Goal: Task Accomplishment & Management: Use online tool/utility

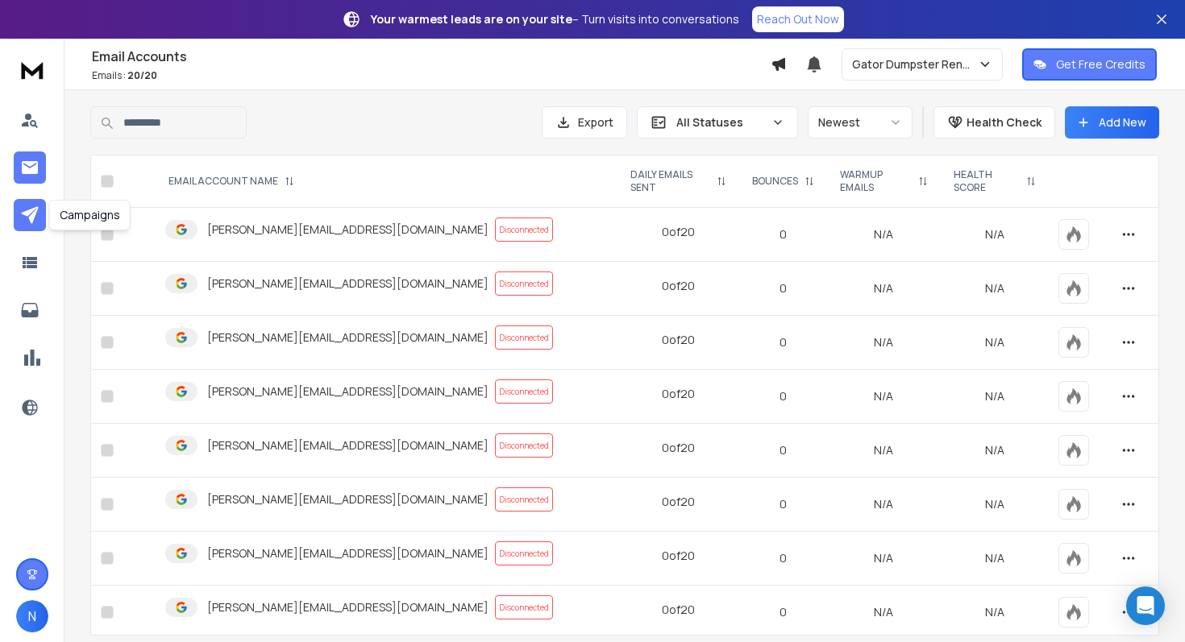
click at [19, 214] on link at bounding box center [30, 215] width 32 height 32
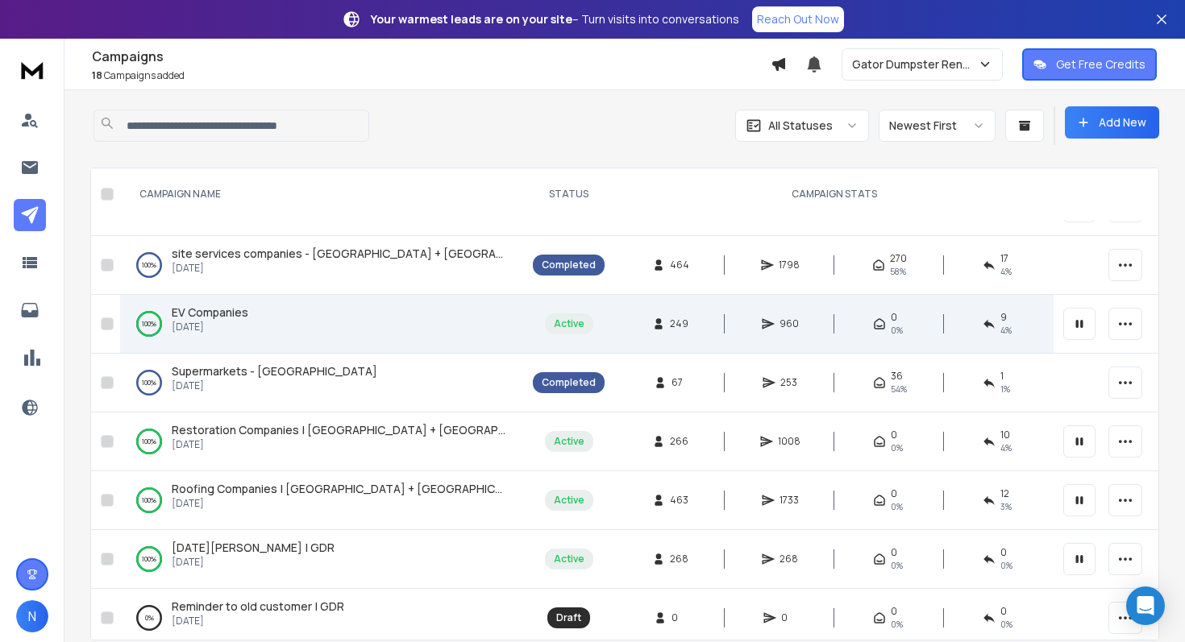
scroll to position [6, 0]
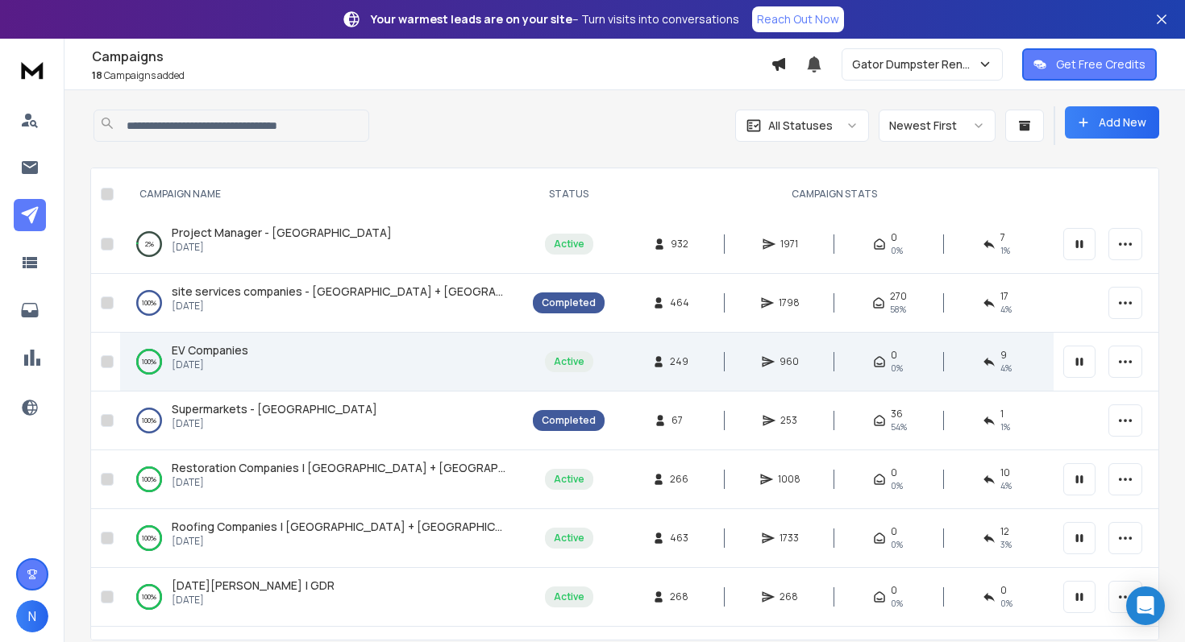
click at [1074, 366] on icon at bounding box center [1079, 362] width 15 height 15
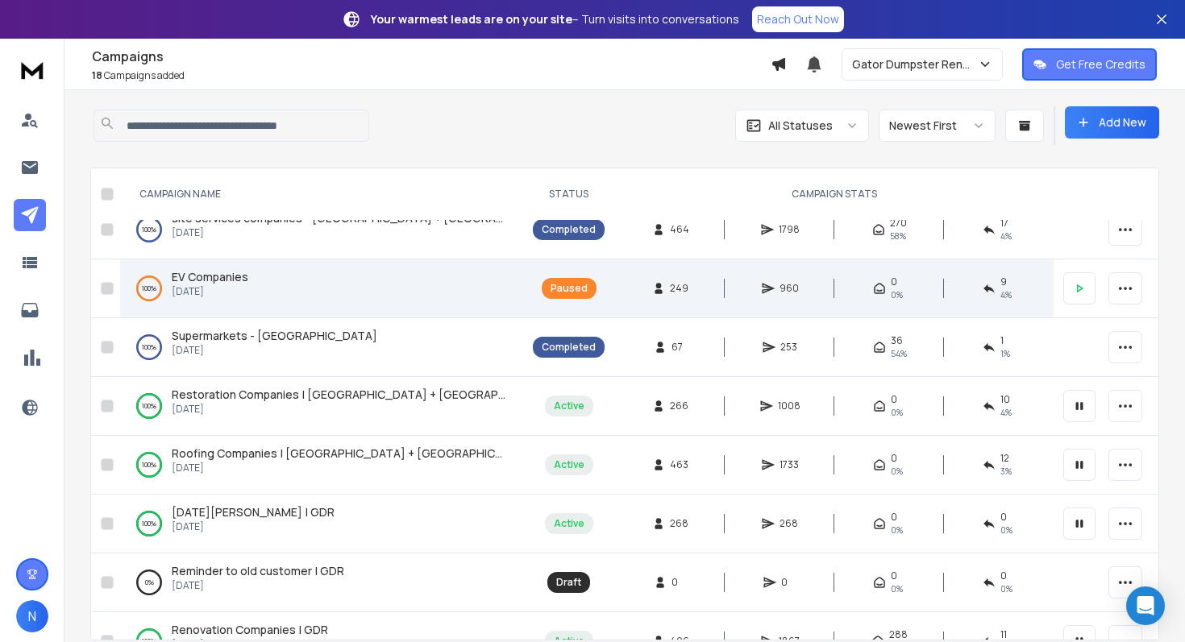
scroll to position [86, 0]
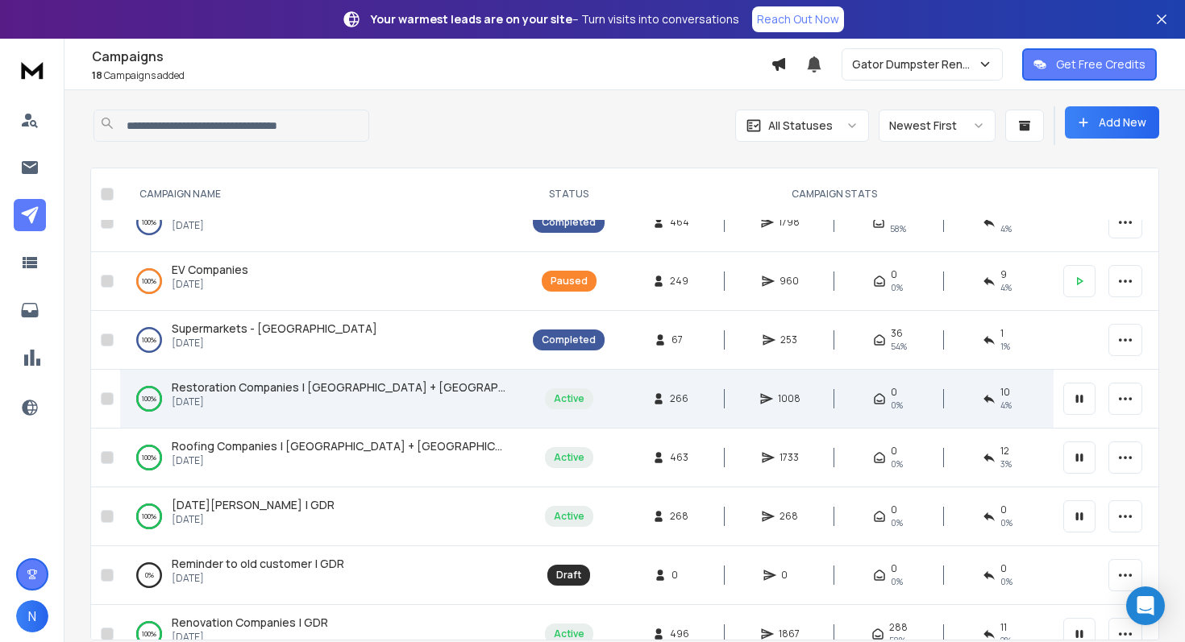
click at [1083, 399] on icon at bounding box center [1079, 399] width 15 height 15
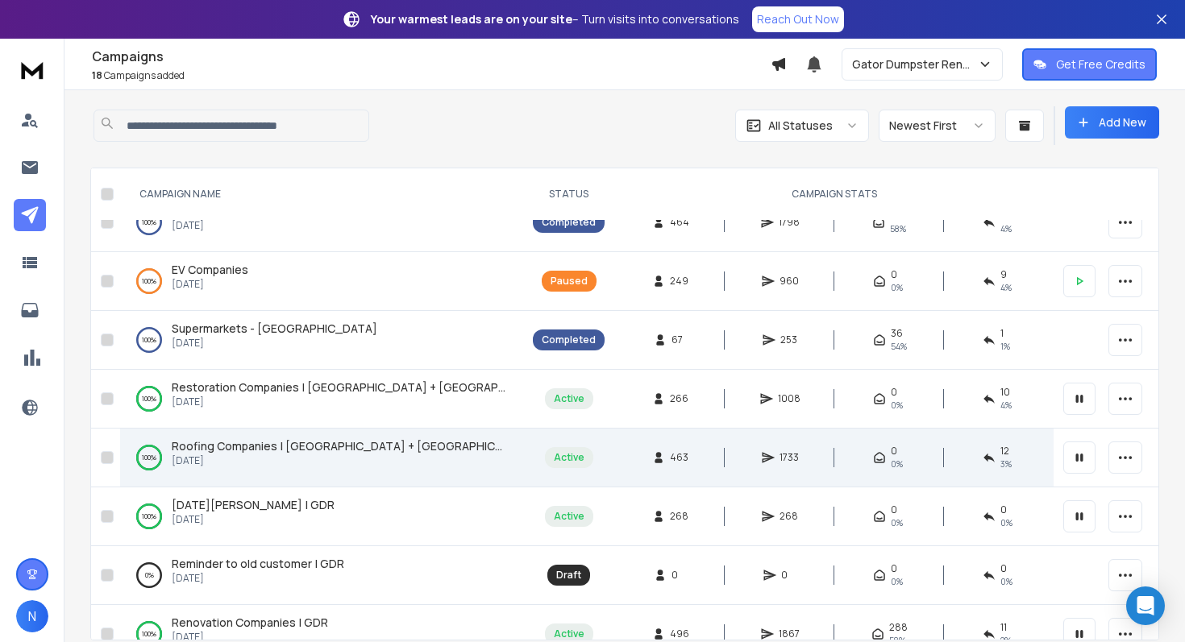
click at [1073, 460] on icon at bounding box center [1079, 458] width 15 height 15
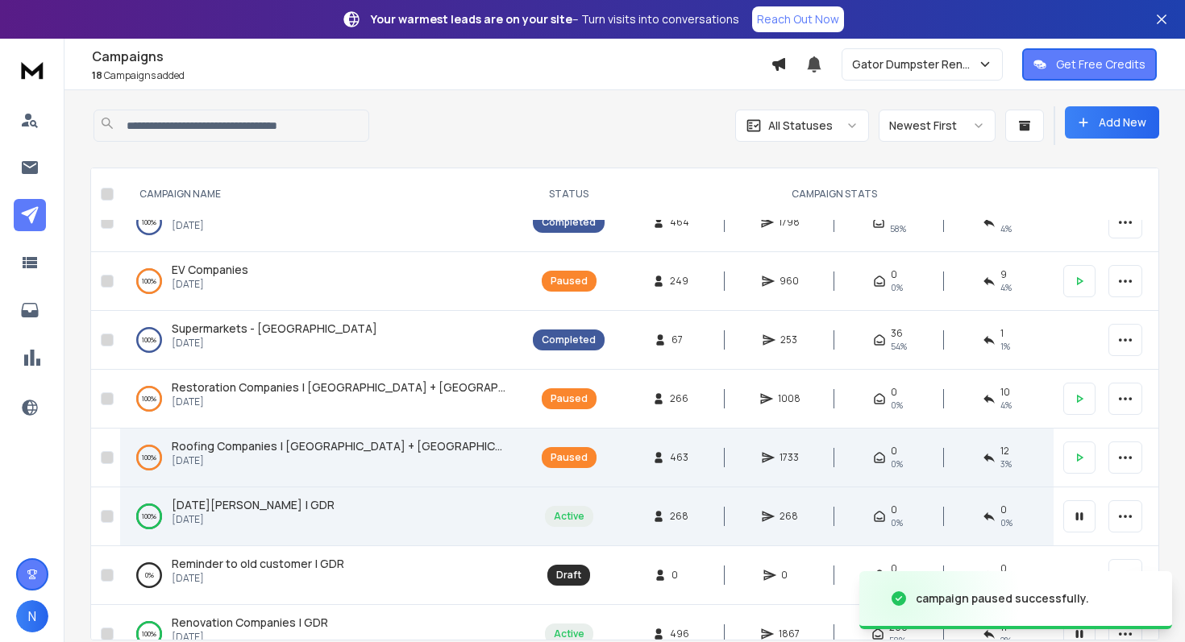
click at [1078, 514] on icon at bounding box center [1079, 516] width 15 height 15
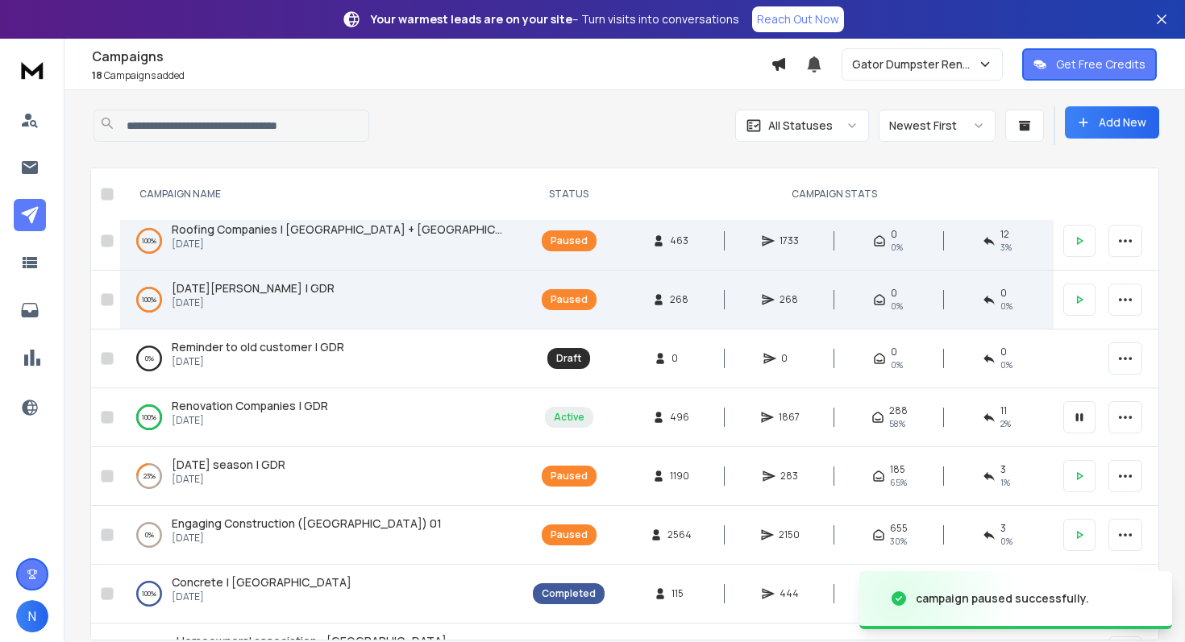
scroll to position [308, 0]
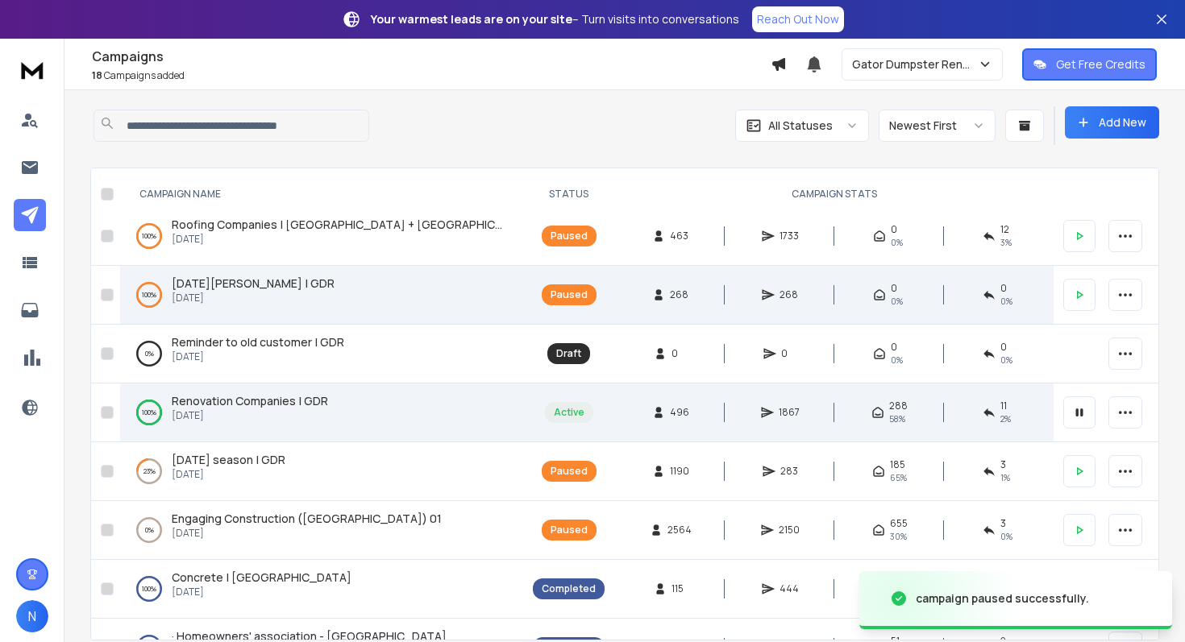
click at [1075, 410] on icon at bounding box center [1079, 412] width 15 height 15
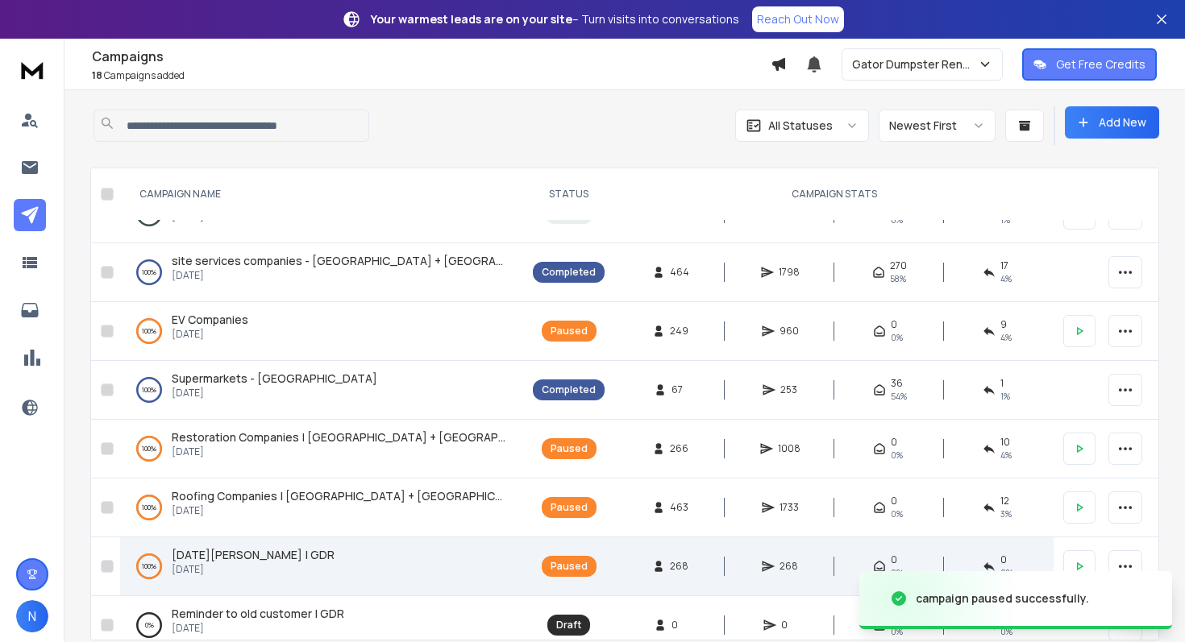
scroll to position [0, 0]
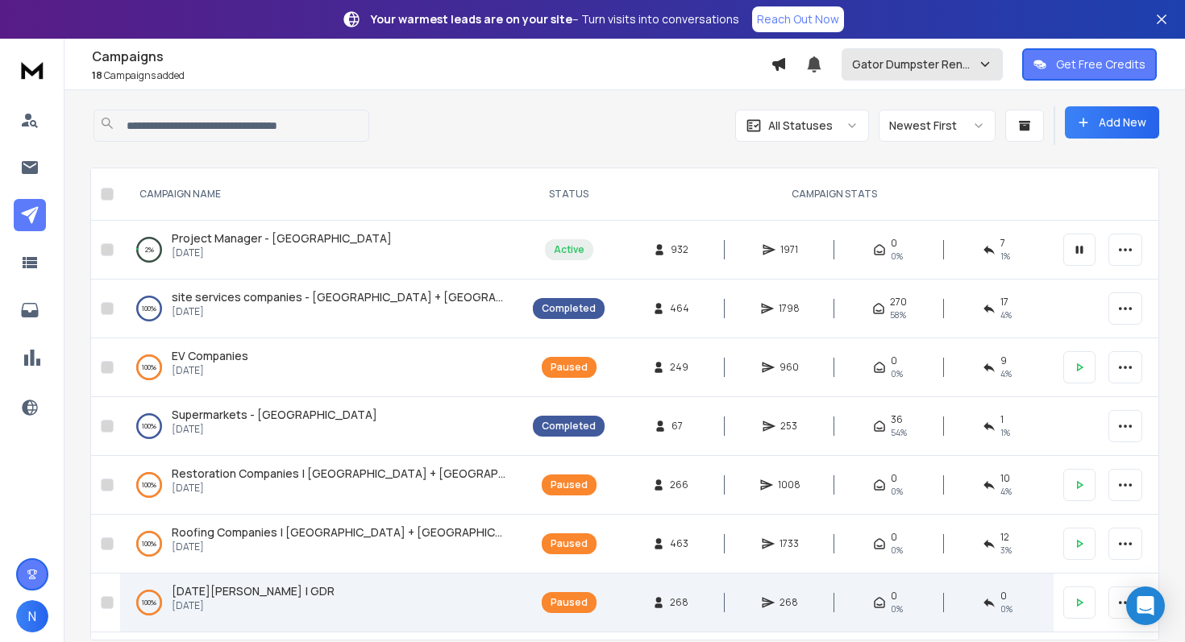
click at [943, 65] on p "Gator Dumpster Rentals" at bounding box center [915, 64] width 126 height 16
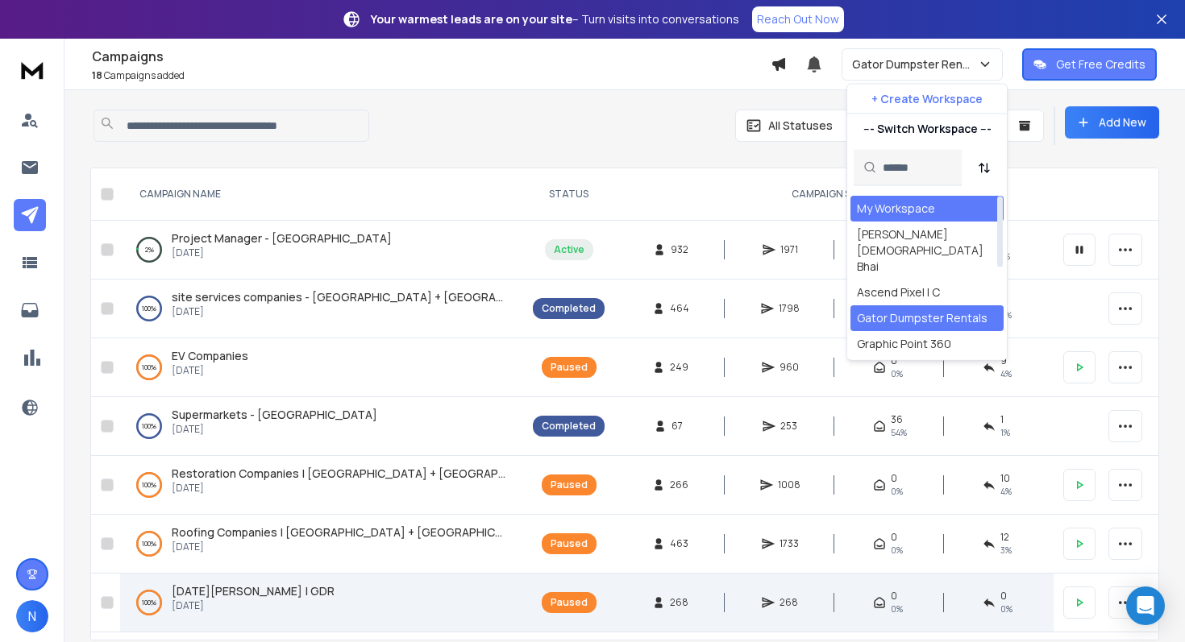
click at [888, 214] on div "My Workspace" at bounding box center [896, 209] width 78 height 16
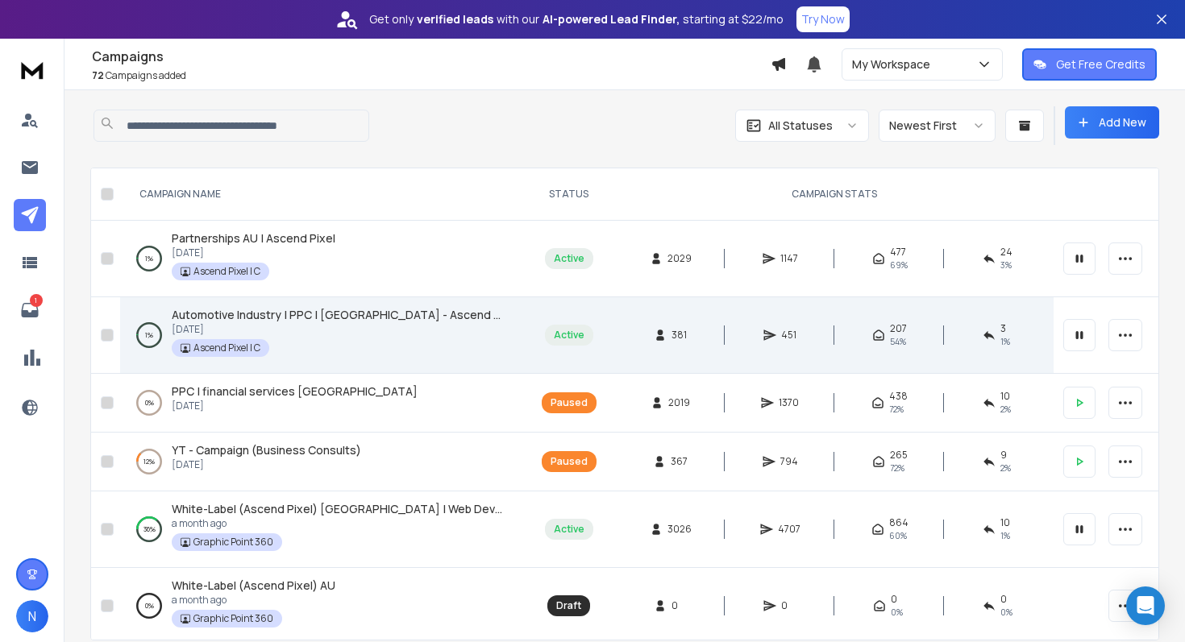
click at [1072, 328] on icon at bounding box center [1079, 335] width 15 height 15
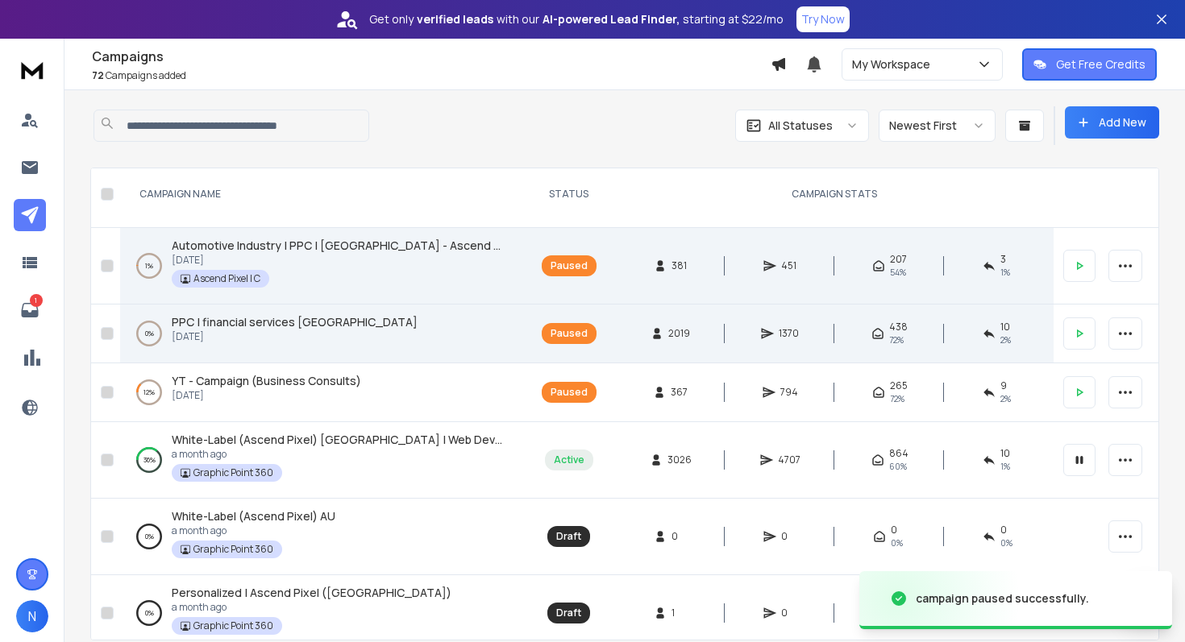
scroll to position [89, 0]
